Goal: Task Accomplishment & Management: Use online tool/utility

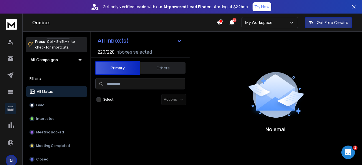
click at [51, 89] on div "All Status" at bounding box center [40, 92] width 23 height 6
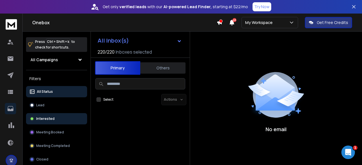
click at [46, 114] on button "Interested" at bounding box center [56, 118] width 61 height 11
click at [55, 90] on button "All Status" at bounding box center [56, 91] width 61 height 11
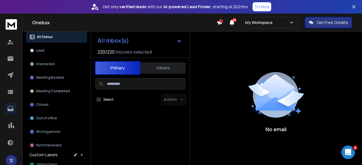
scroll to position [56, 0]
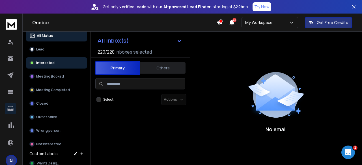
click at [48, 67] on button "Interested" at bounding box center [56, 62] width 61 height 11
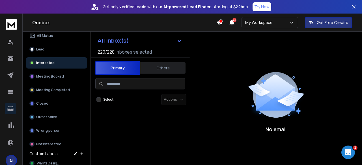
click at [59, 84] on div "All Status Lead Interested Meeting Booked Meeting Completed Closed Out of offic…" at bounding box center [56, 90] width 61 height 120
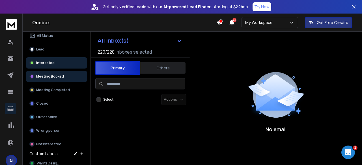
click at [63, 77] on button "Meeting Booked" at bounding box center [56, 76] width 61 height 11
click at [57, 68] on button "Interested" at bounding box center [56, 62] width 61 height 11
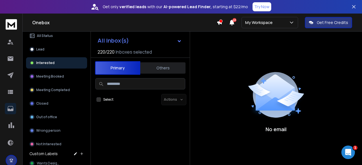
click at [57, 63] on button "Interested" at bounding box center [56, 62] width 61 height 11
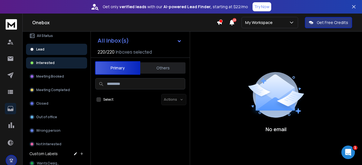
click at [57, 54] on button "Lead" at bounding box center [56, 49] width 61 height 11
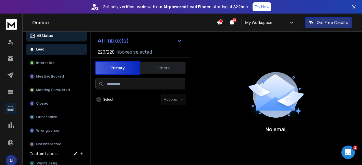
click at [49, 34] on p "All Status" at bounding box center [45, 36] width 16 height 5
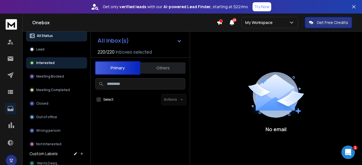
click at [62, 63] on button "Interested" at bounding box center [56, 62] width 61 height 11
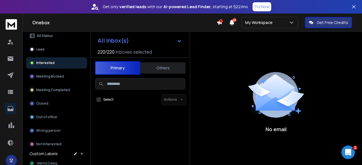
click at [60, 44] on div "All Status Lead Interested Meeting Booked Meeting Completed Closed Out of offic…" at bounding box center [56, 90] width 61 height 120
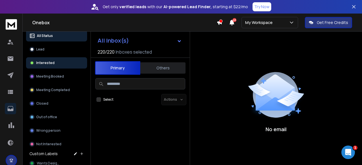
click at [59, 40] on button "All Status" at bounding box center [56, 35] width 61 height 11
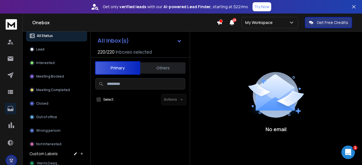
click at [65, 83] on div "All Status Lead Interested Meeting Booked Meeting Completed Closed Out of offic…" at bounding box center [56, 90] width 61 height 120
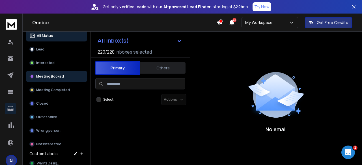
click at [63, 78] on button "Meeting Booked" at bounding box center [56, 76] width 61 height 11
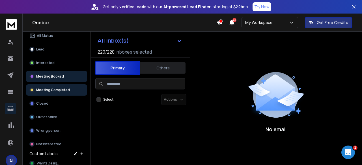
click at [62, 86] on button "Meeting Completed" at bounding box center [56, 90] width 61 height 11
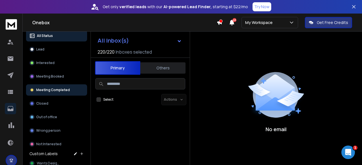
click at [58, 35] on button "All Status" at bounding box center [56, 35] width 61 height 11
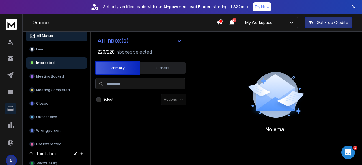
scroll to position [0, 0]
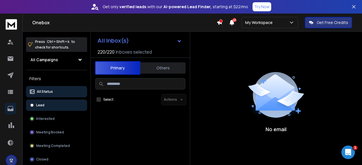
click at [46, 102] on button "Lead" at bounding box center [56, 105] width 61 height 11
